Goal: Task Accomplishment & Management: Manage account settings

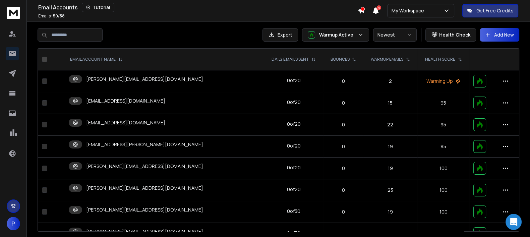
click at [88, 36] on input at bounding box center [70, 34] width 65 height 13
type input "********"
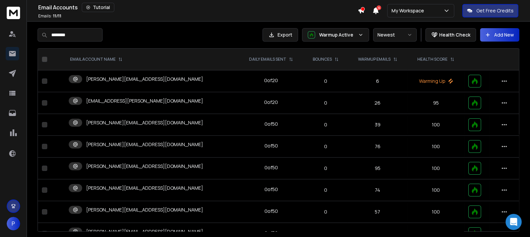
click at [501, 80] on icon at bounding box center [504, 81] width 6 height 6
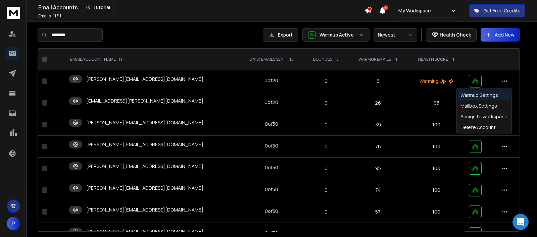
click at [491, 93] on div "Warmup Settings" at bounding box center [483, 95] width 52 height 11
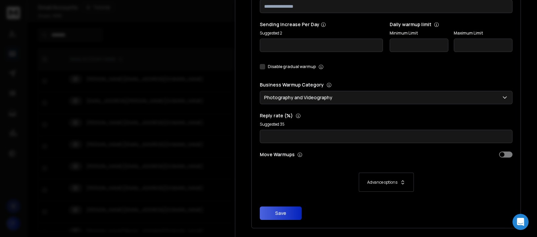
scroll to position [126, 0]
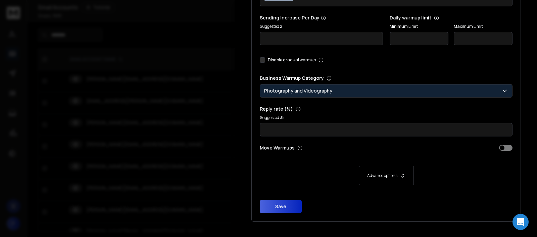
click at [497, 89] on div "Photography and Videography" at bounding box center [386, 91] width 244 height 7
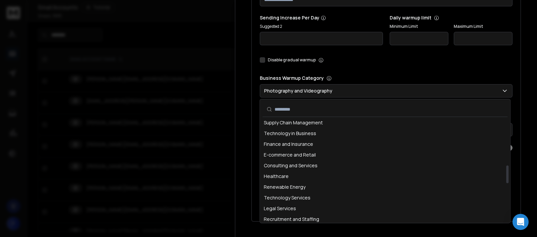
scroll to position [252, 0]
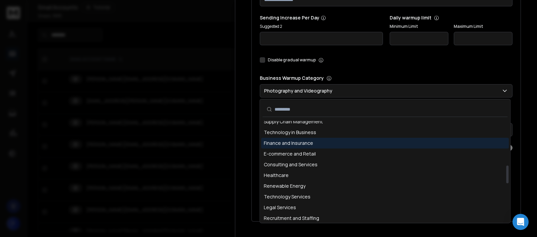
click at [311, 145] on span "Finance and Insurance" at bounding box center [288, 143] width 49 height 7
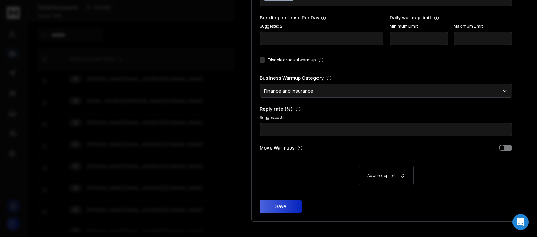
click at [353, 130] on input "***" at bounding box center [386, 129] width 253 height 13
drag, startPoint x: 353, startPoint y: 130, endPoint x: 259, endPoint y: 134, distance: 95.0
click at [259, 134] on div "Warmup Settings Learn More Warmup filter tag Sending Increase Per Day Suggested…" at bounding box center [385, 86] width 269 height 272
type input "**"
click at [281, 180] on button "Advance options" at bounding box center [385, 175] width 239 height 19
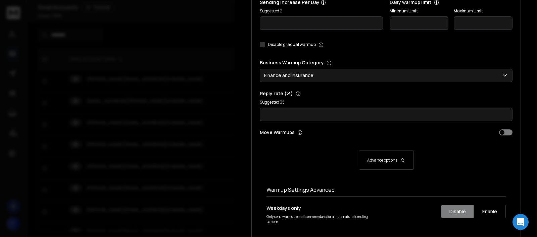
scroll to position [130, 0]
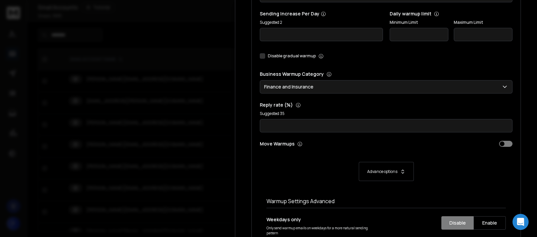
click at [508, 142] on button "button" at bounding box center [505, 144] width 13 height 6
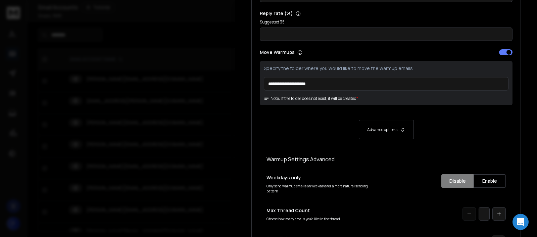
scroll to position [389, 0]
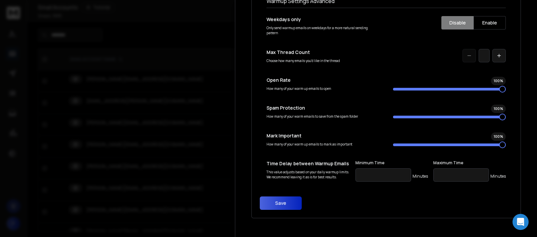
click at [288, 197] on button "Save" at bounding box center [281, 203] width 42 height 13
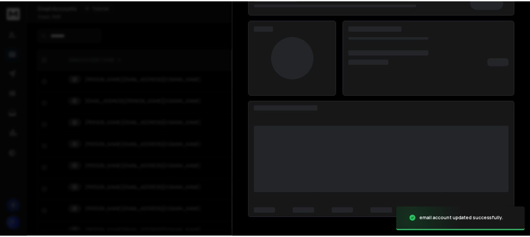
scroll to position [205, 0]
